Goal: Navigation & Orientation: Find specific page/section

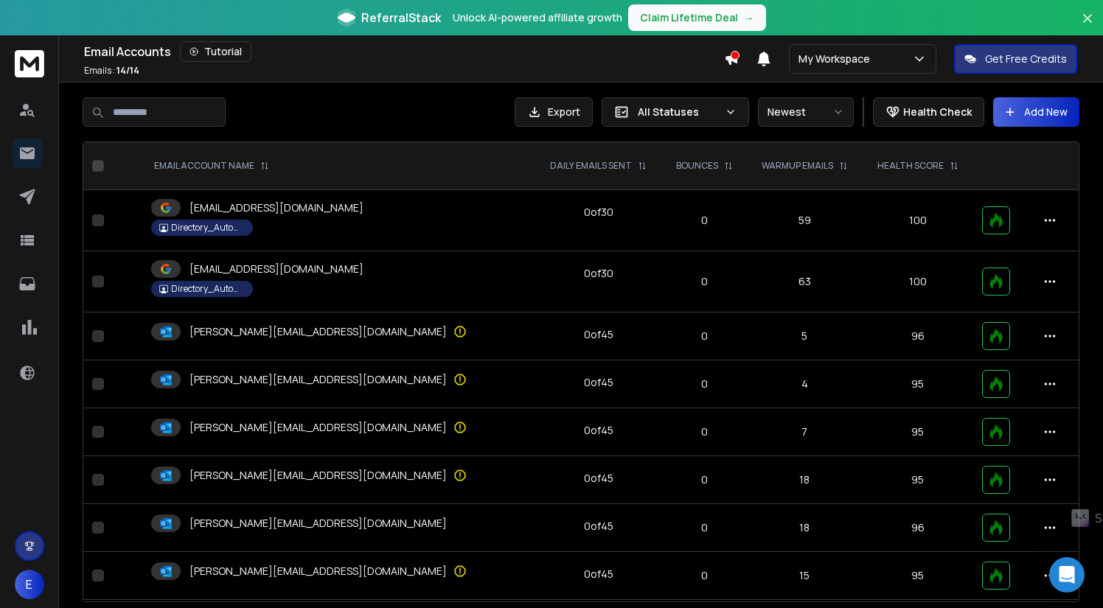
click at [681, 22] on button "Claim Lifetime Deal →" at bounding box center [697, 17] width 138 height 27
click at [739, 62] on icon at bounding box center [731, 59] width 15 height 15
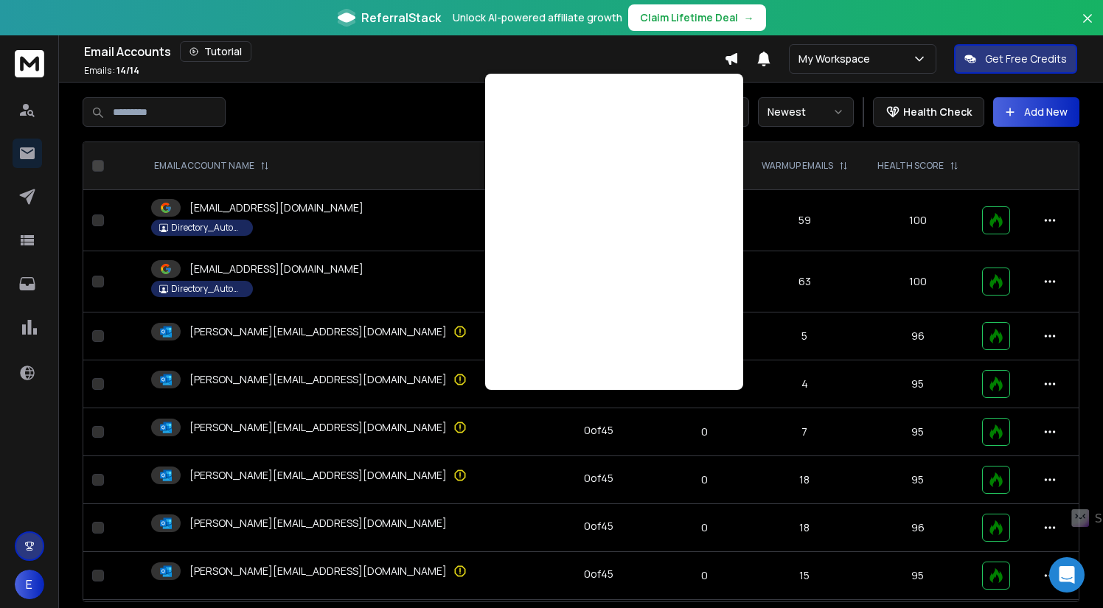
click at [419, 120] on div at bounding box center [294, 111] width 423 height 29
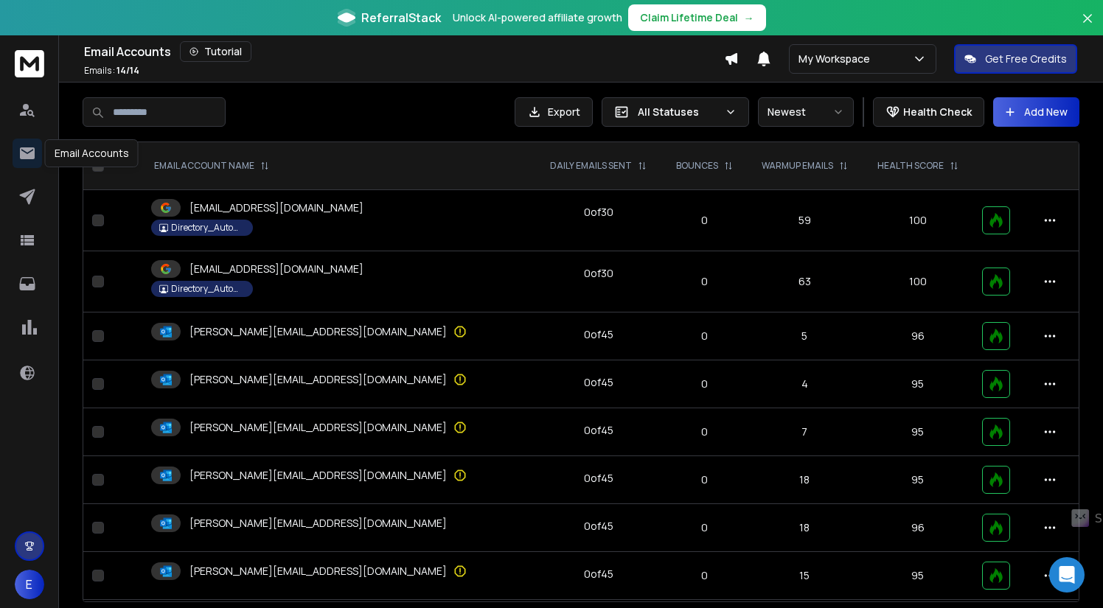
click at [35, 151] on icon at bounding box center [27, 154] width 18 height 18
click at [32, 376] on icon at bounding box center [27, 373] width 15 height 15
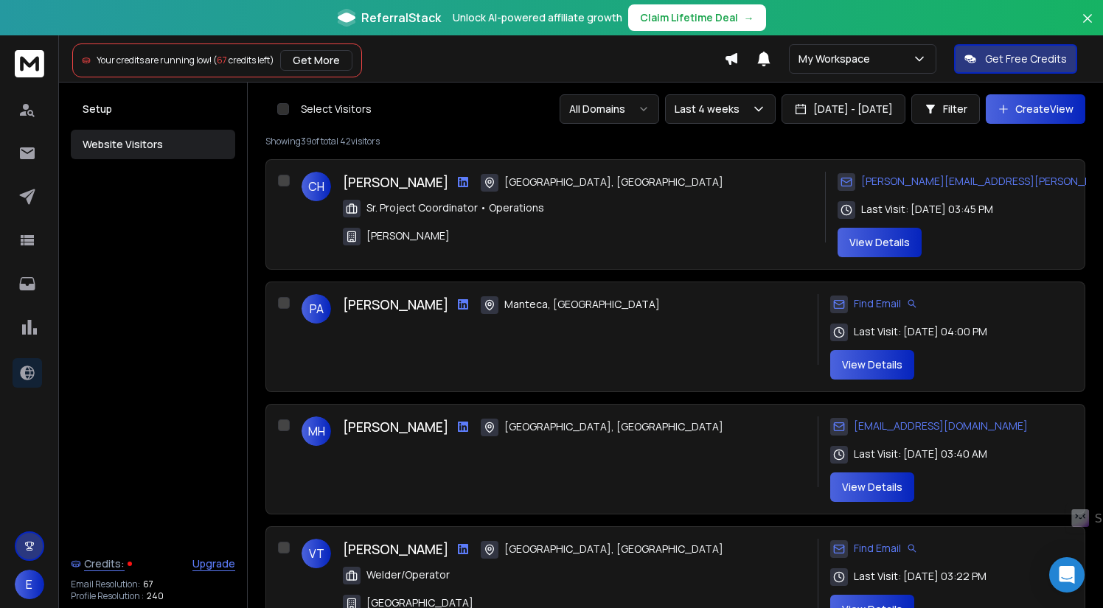
click at [116, 566] on span "Credits:" at bounding box center [104, 564] width 41 height 15
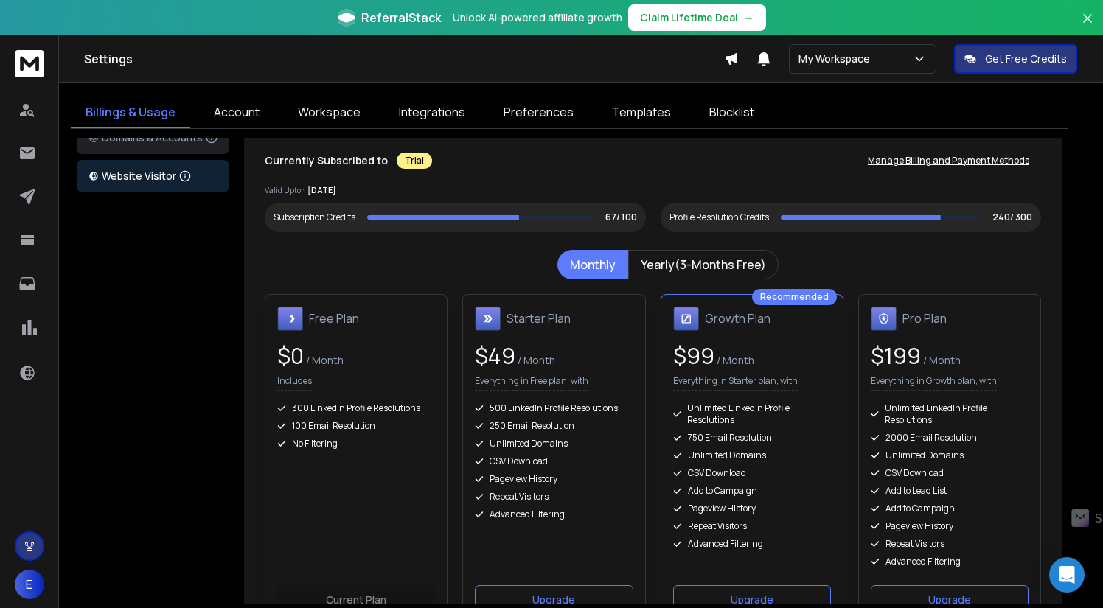
scroll to position [163, 0]
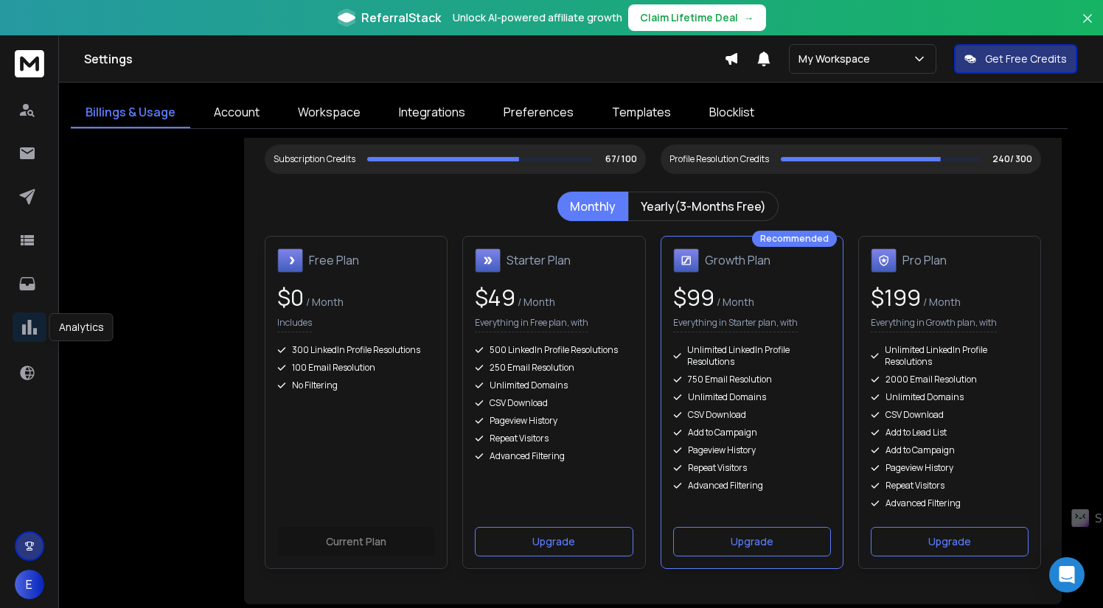
click at [27, 331] on icon at bounding box center [29, 327] width 15 height 15
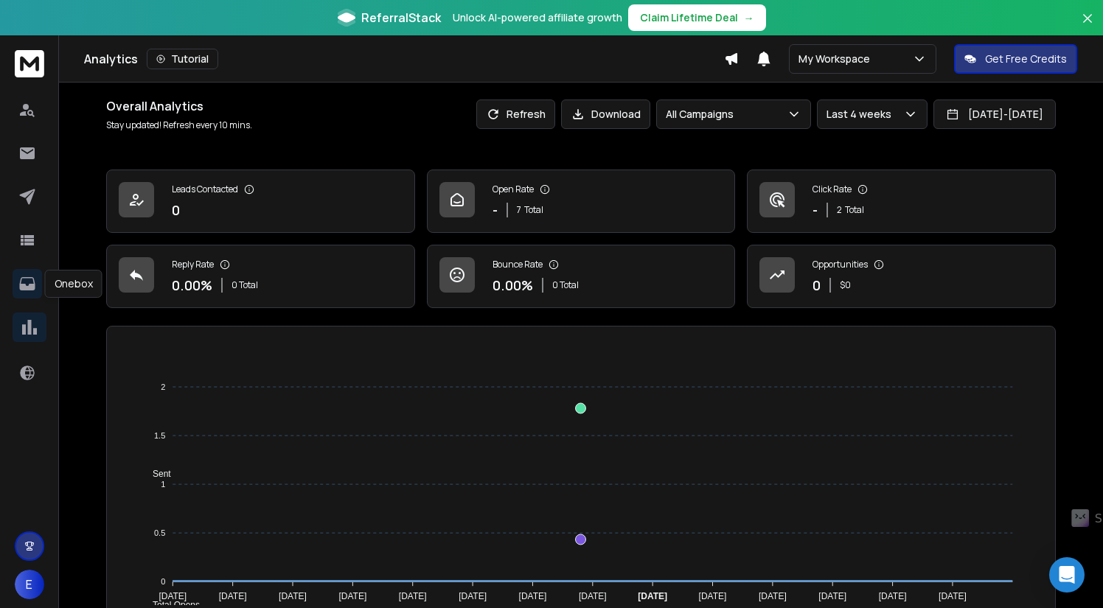
click at [29, 287] on icon at bounding box center [26, 283] width 15 height 13
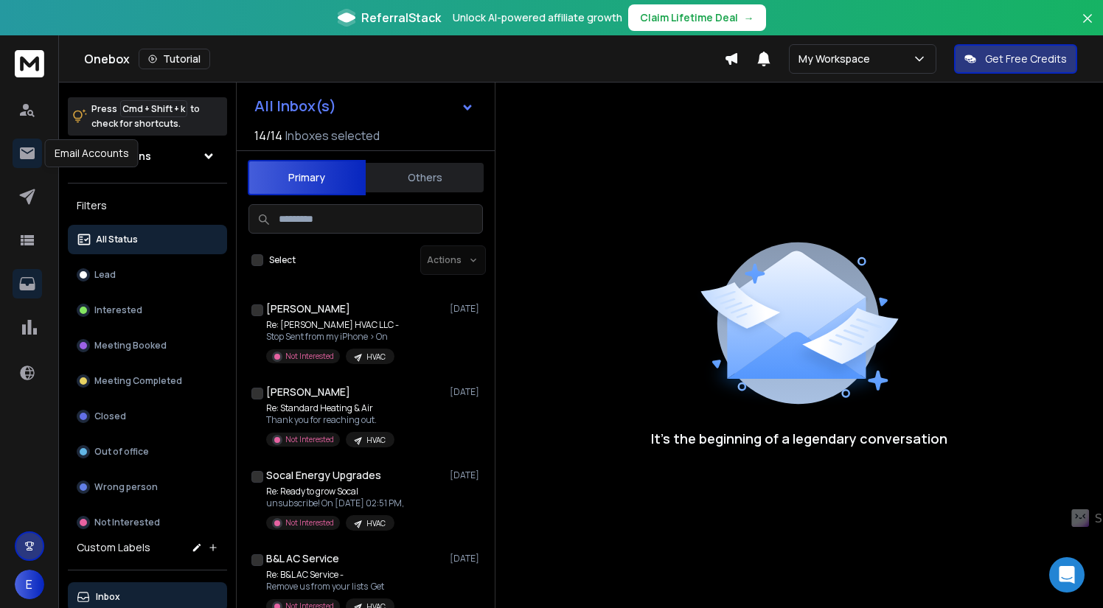
click at [31, 150] on icon at bounding box center [27, 154] width 18 height 18
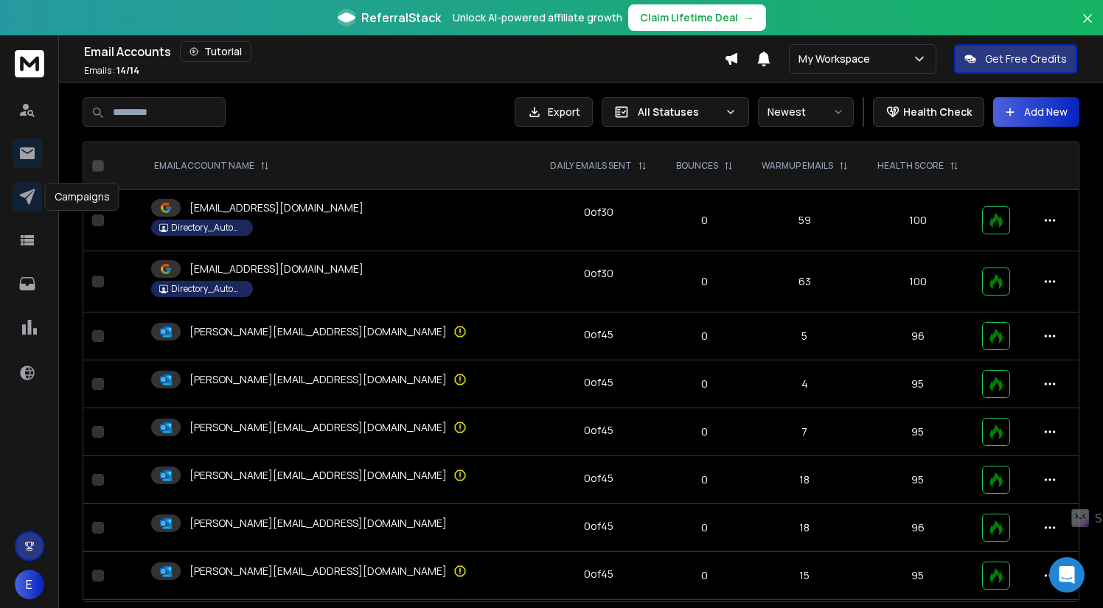
click at [31, 198] on icon at bounding box center [26, 196] width 15 height 15
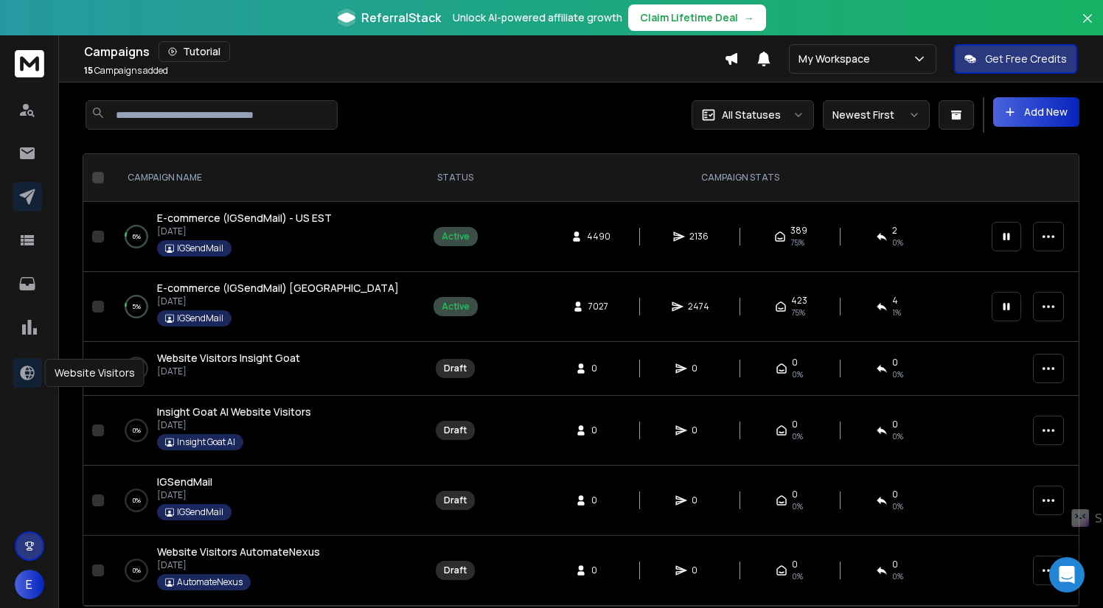
click at [26, 375] on icon at bounding box center [27, 373] width 18 height 18
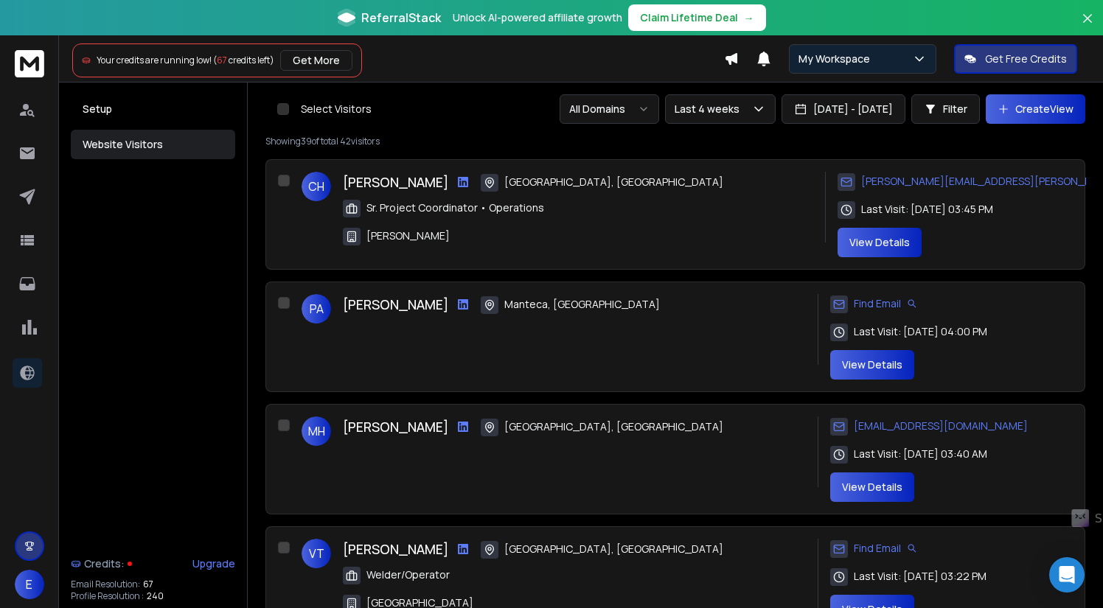
click at [887, 58] on div "My Workspace" at bounding box center [863, 59] width 128 height 15
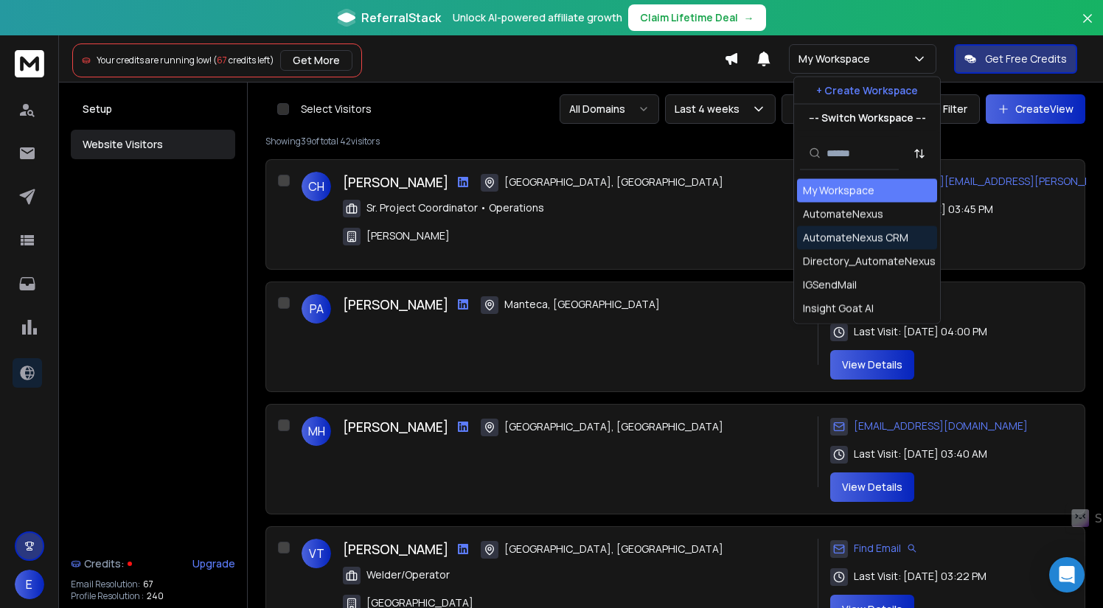
click at [858, 240] on div "AutomateNexus CRM" at bounding box center [855, 238] width 105 height 15
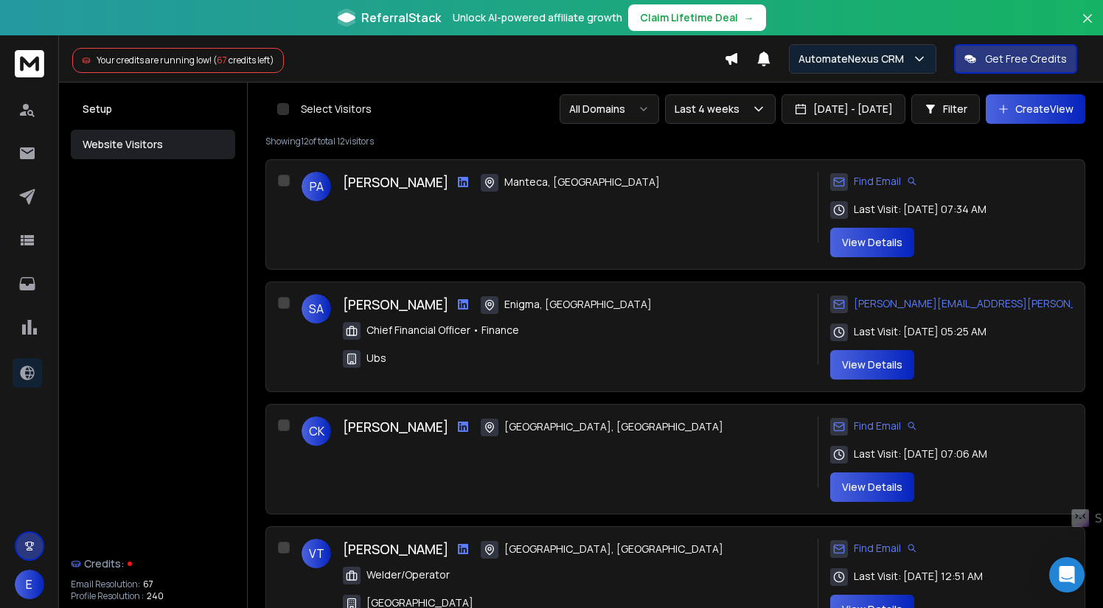
click at [898, 59] on p "AutomateNexus CRM" at bounding box center [854, 59] width 111 height 15
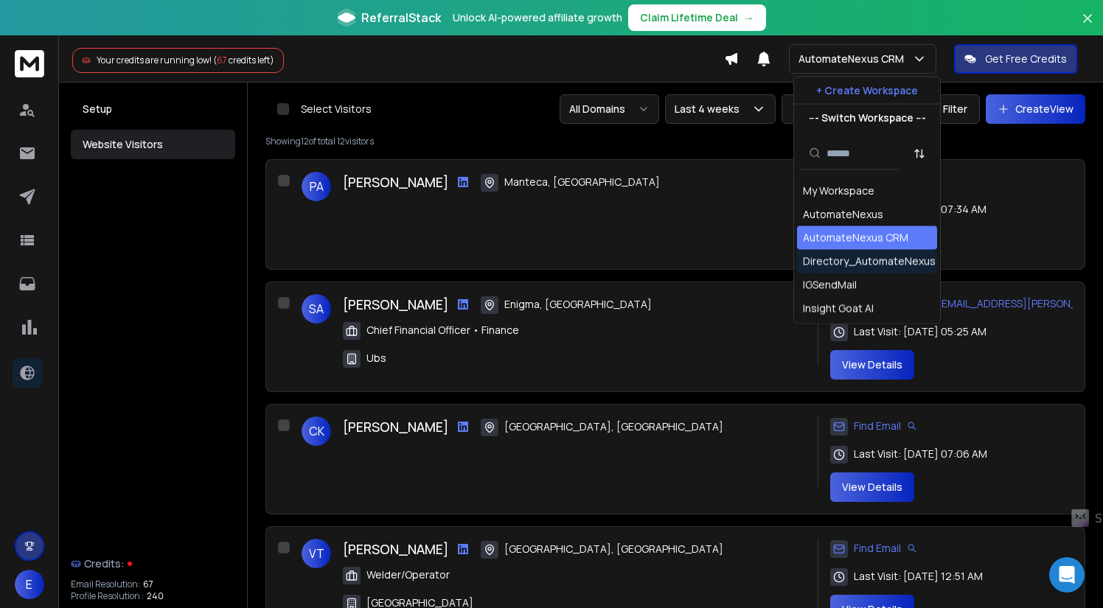
click at [863, 259] on div "Directory_AutomateNexus" at bounding box center [869, 261] width 133 height 15
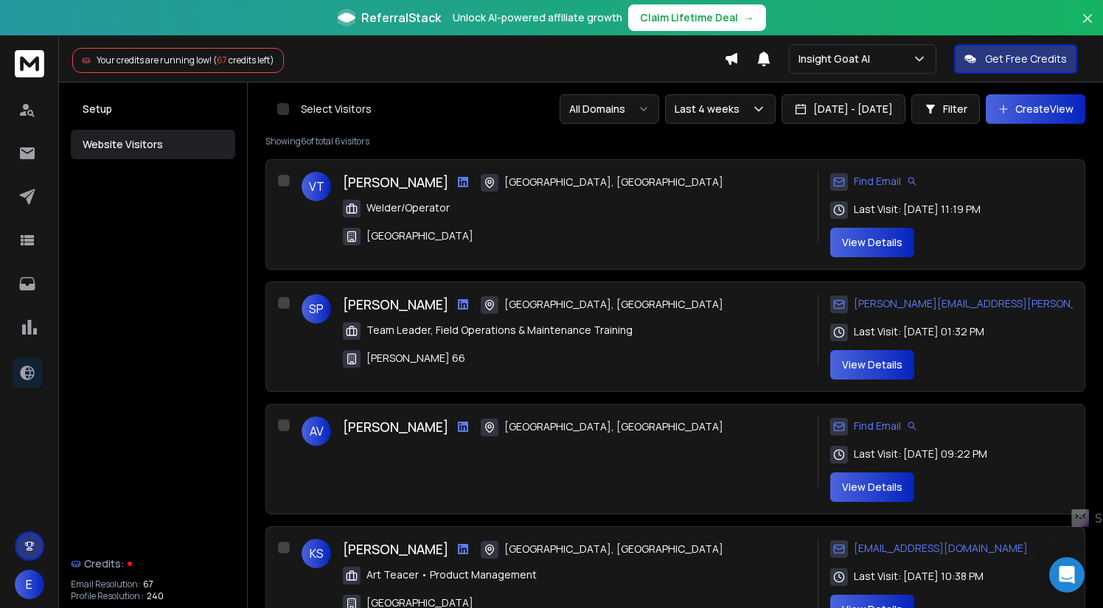
click at [874, 184] on div "Find Email" at bounding box center [873, 181] width 87 height 19
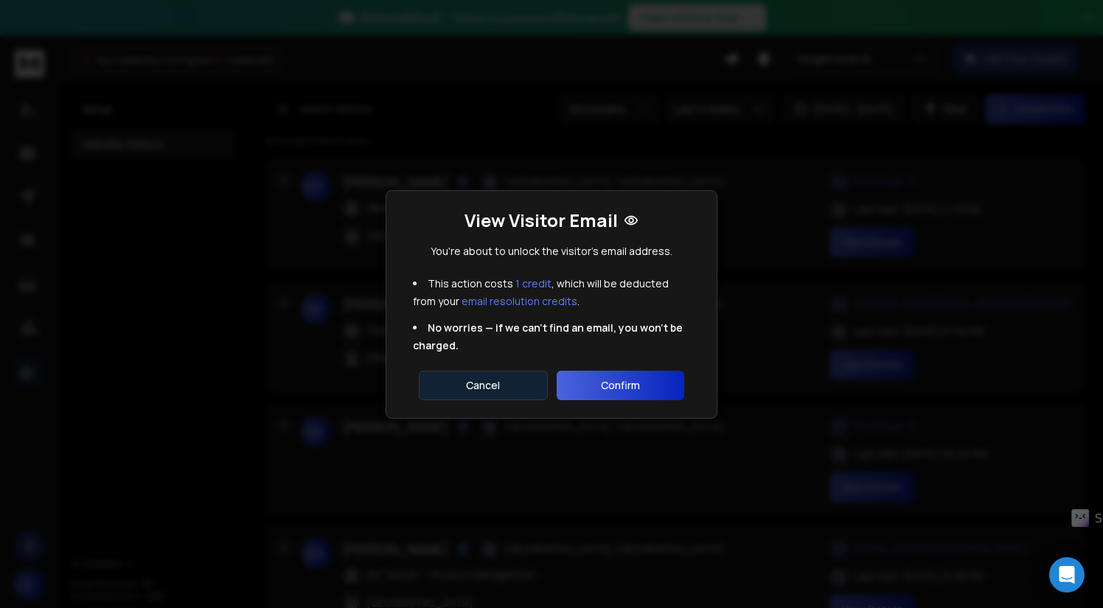
click at [517, 386] on button "Cancel" at bounding box center [483, 385] width 129 height 29
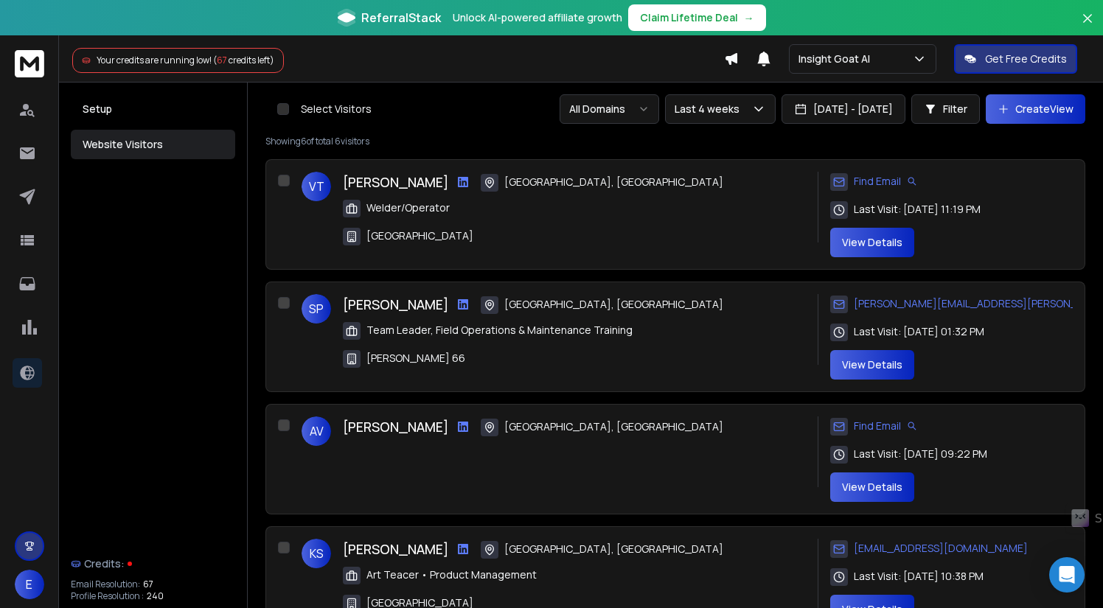
click at [465, 179] on icon at bounding box center [463, 182] width 10 height 10
